Goal: Task Accomplishment & Management: Use online tool/utility

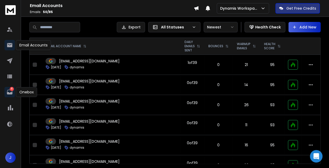
click at [10, 92] on icon at bounding box center [10, 92] width 6 height 6
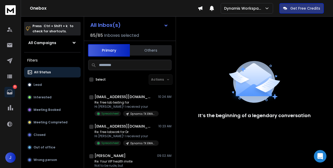
click at [120, 65] on input at bounding box center [129, 65] width 83 height 10
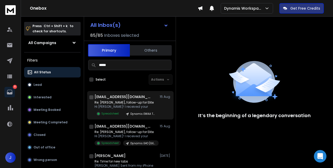
type input "*****"
click at [141, 101] on p "Re: [PERSON_NAME], follow-up for Elite" at bounding box center [125, 103] width 63 height 4
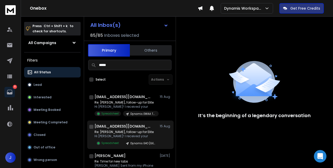
click at [143, 131] on p "Re: [PERSON_NAME], follow-up for Elite" at bounding box center [125, 132] width 63 height 4
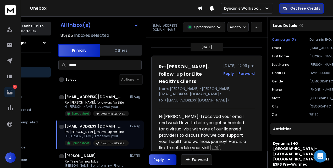
scroll to position [0, 68]
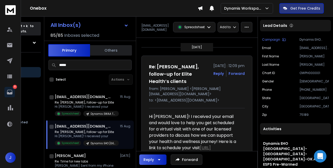
click at [299, 48] on p "[EMAIL_ADDRESS][DOMAIN_NAME]" at bounding box center [313, 48] width 29 height 4
